Goal: Communication & Community: Answer question/provide support

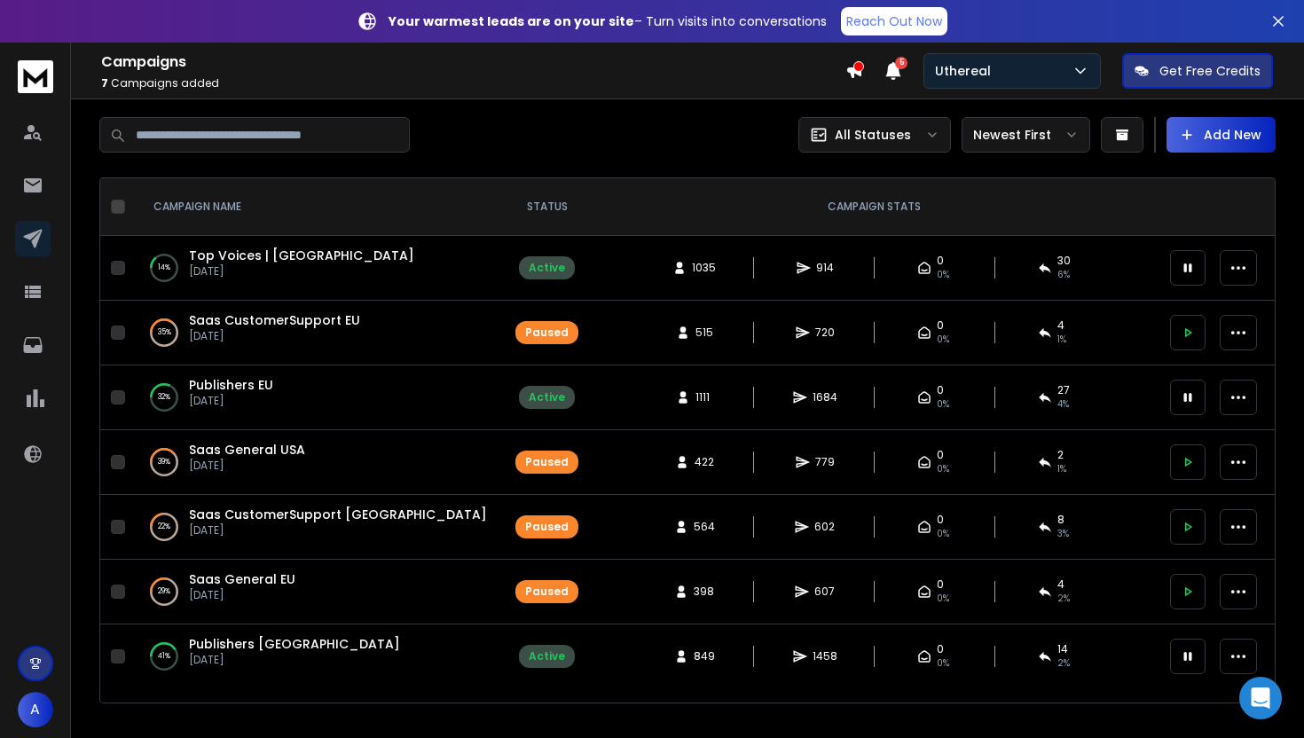
click at [1019, 84] on button "Uthereal" at bounding box center [1011, 70] width 177 height 35
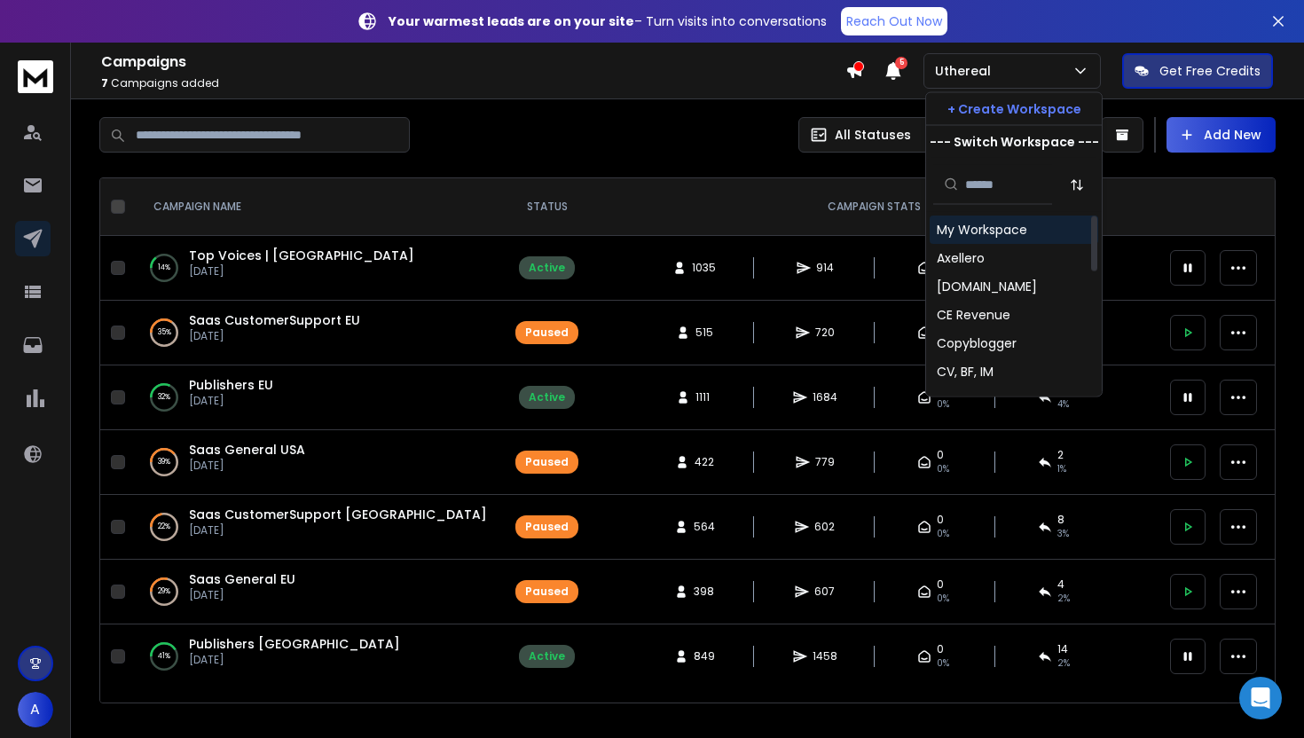
click at [967, 226] on div "My Workspace" at bounding box center [981, 230] width 90 height 18
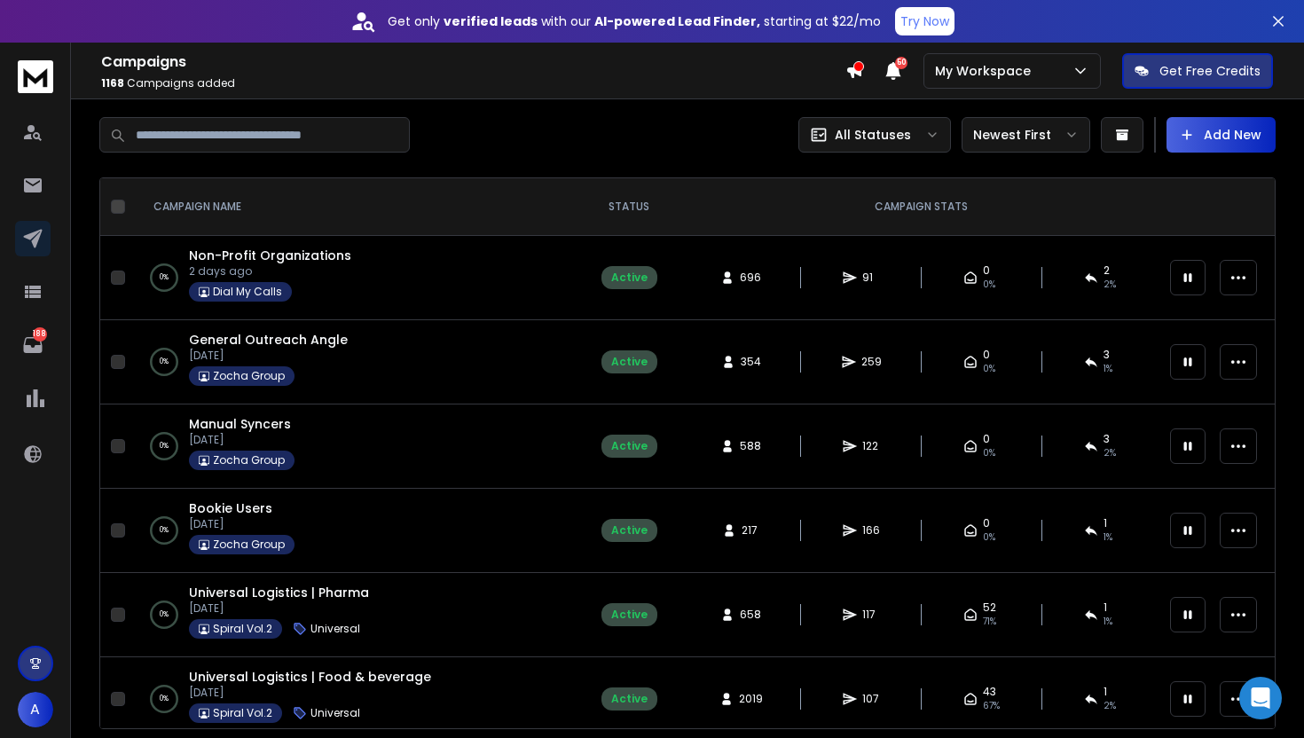
click at [1279, 17] on icon at bounding box center [1278, 21] width 16 height 16
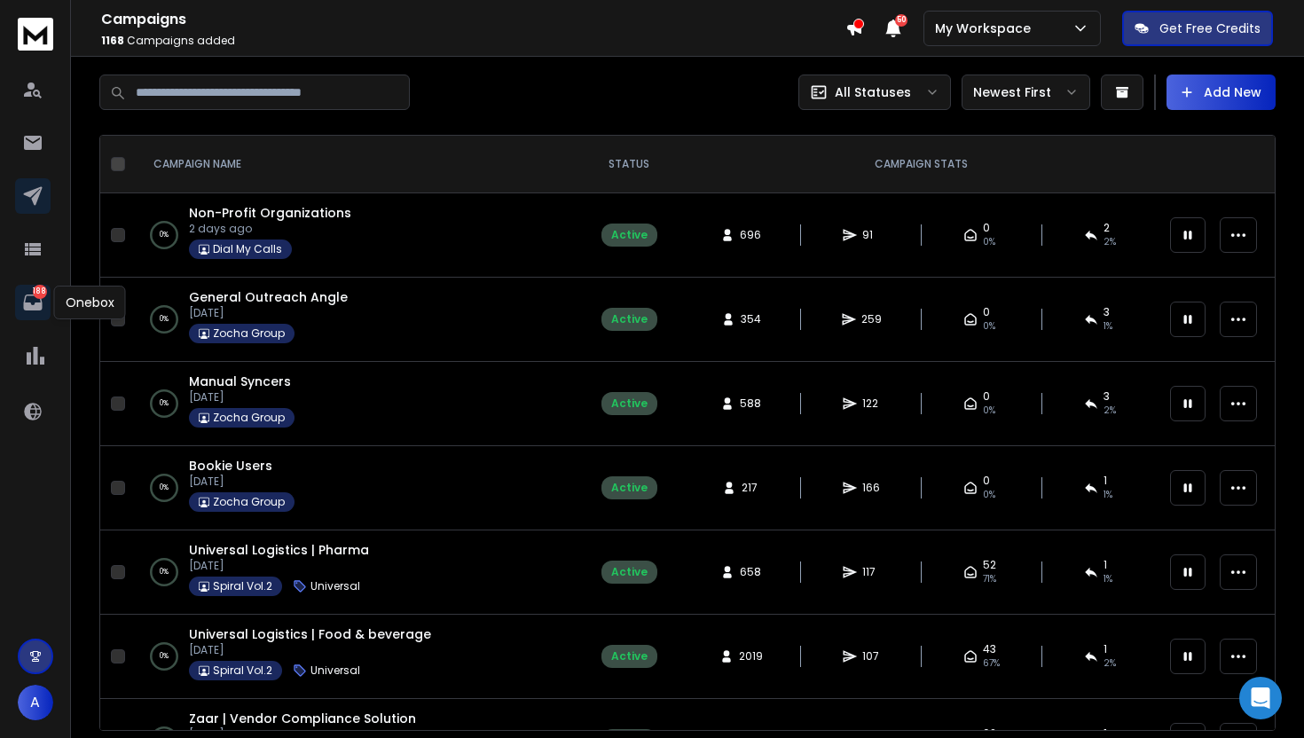
click at [32, 310] on icon at bounding box center [32, 302] width 21 height 21
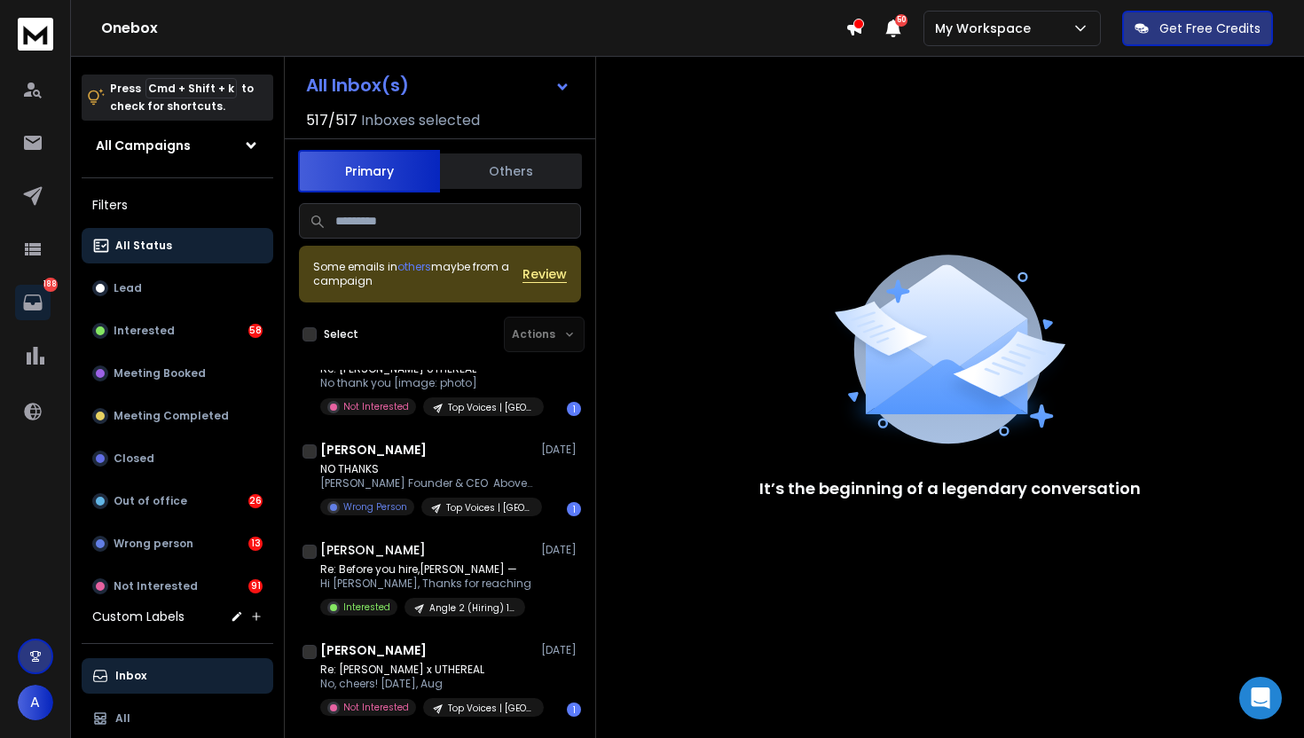
scroll to position [850, 0]
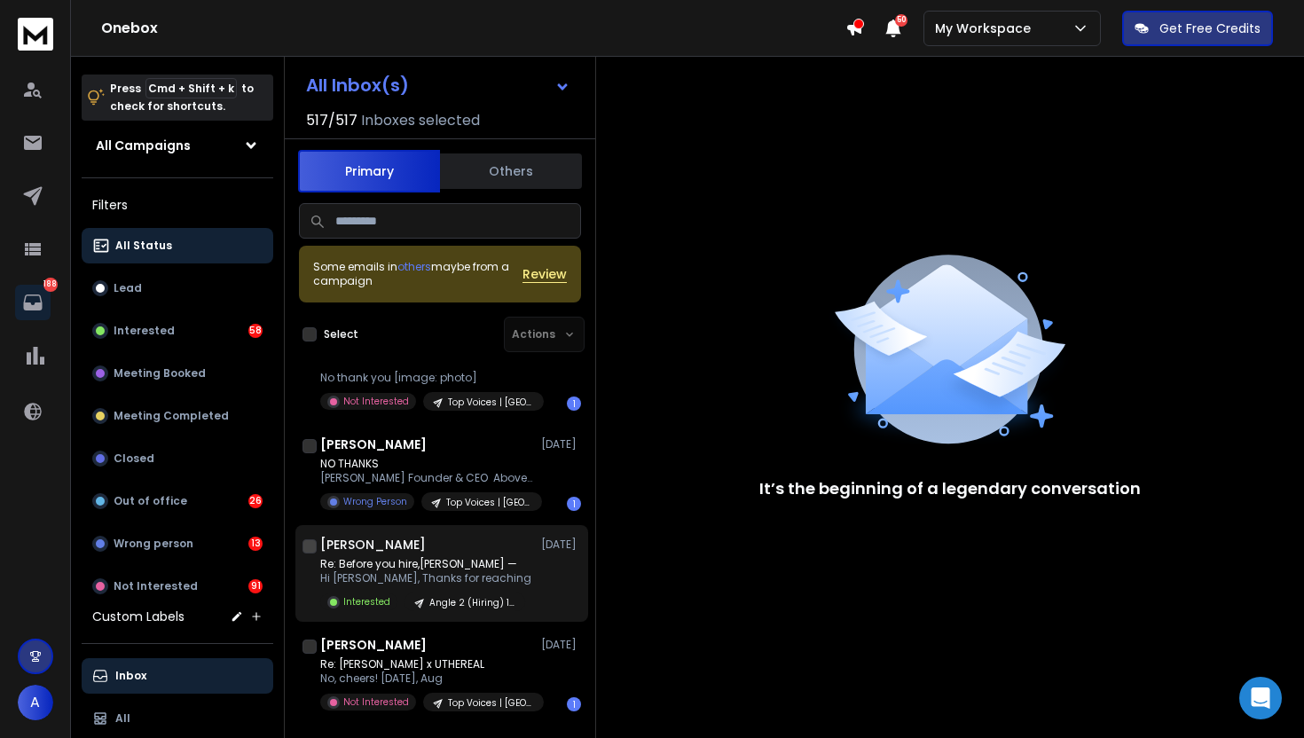
click at [497, 553] on div "Hanadi Yafei 13 Aug Re: Before you hire,Hanadi — Hi Mark, Thanks for reaching I…" at bounding box center [450, 573] width 261 height 75
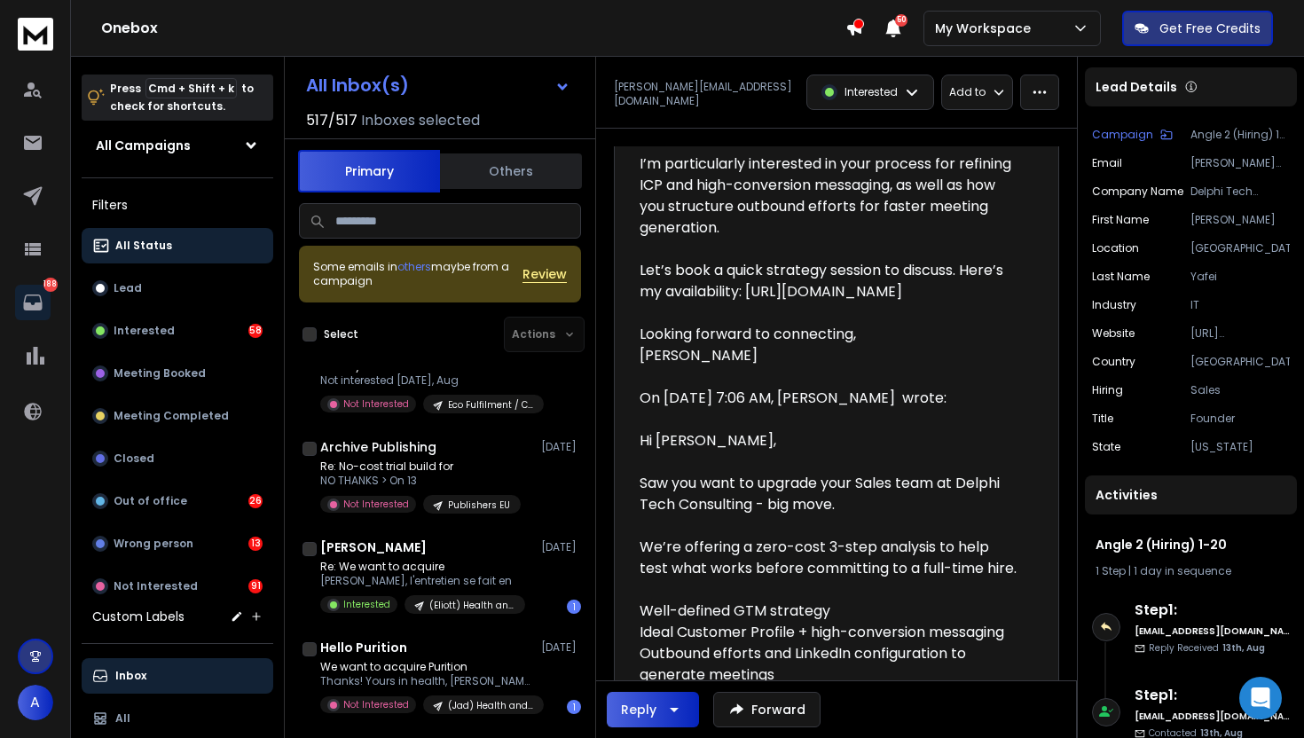
scroll to position [524, 0]
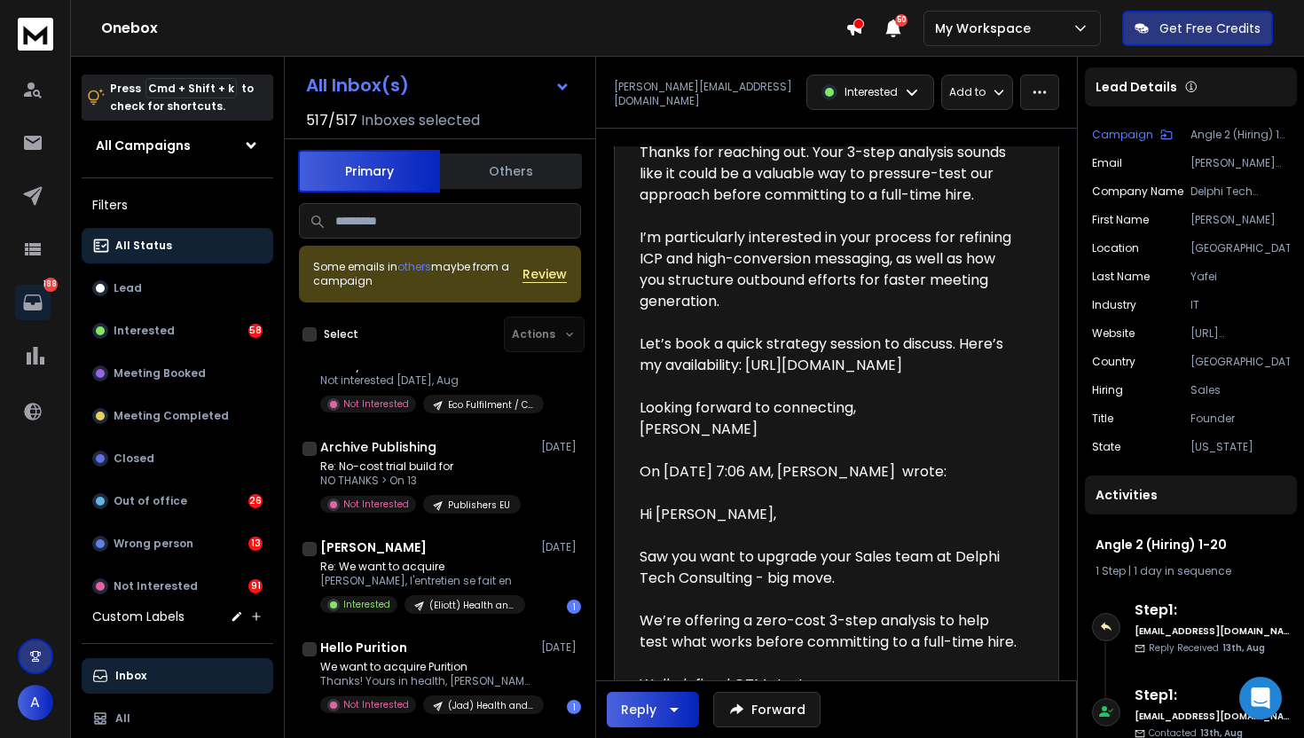
drag, startPoint x: 809, startPoint y: 654, endPoint x: 643, endPoint y: 515, distance: 216.5
copy div "Hi Hanadi, Saw you want to upgrade your Sales team at Delphi Tech Consulting - …"
click at [681, 436] on div "Hanadi" at bounding box center [829, 429] width 380 height 21
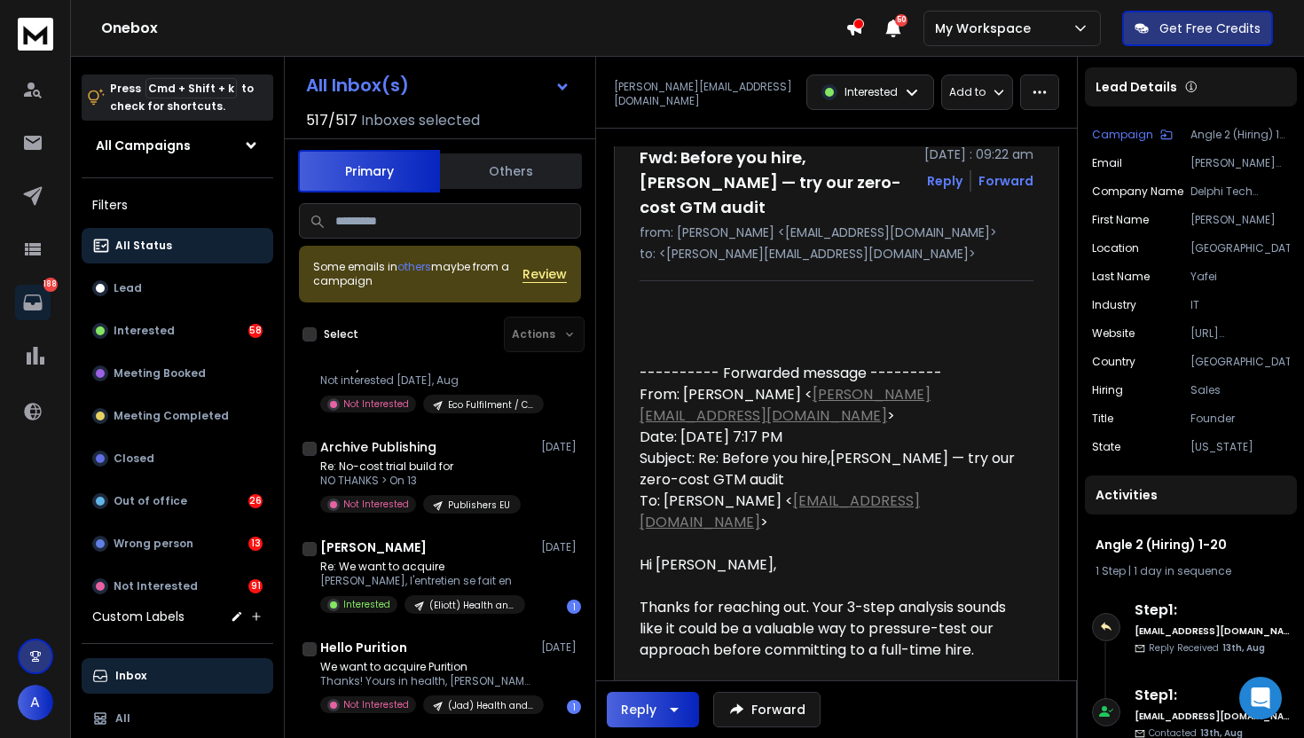
scroll to position [62, 0]
